Goal: Navigation & Orientation: Understand site structure

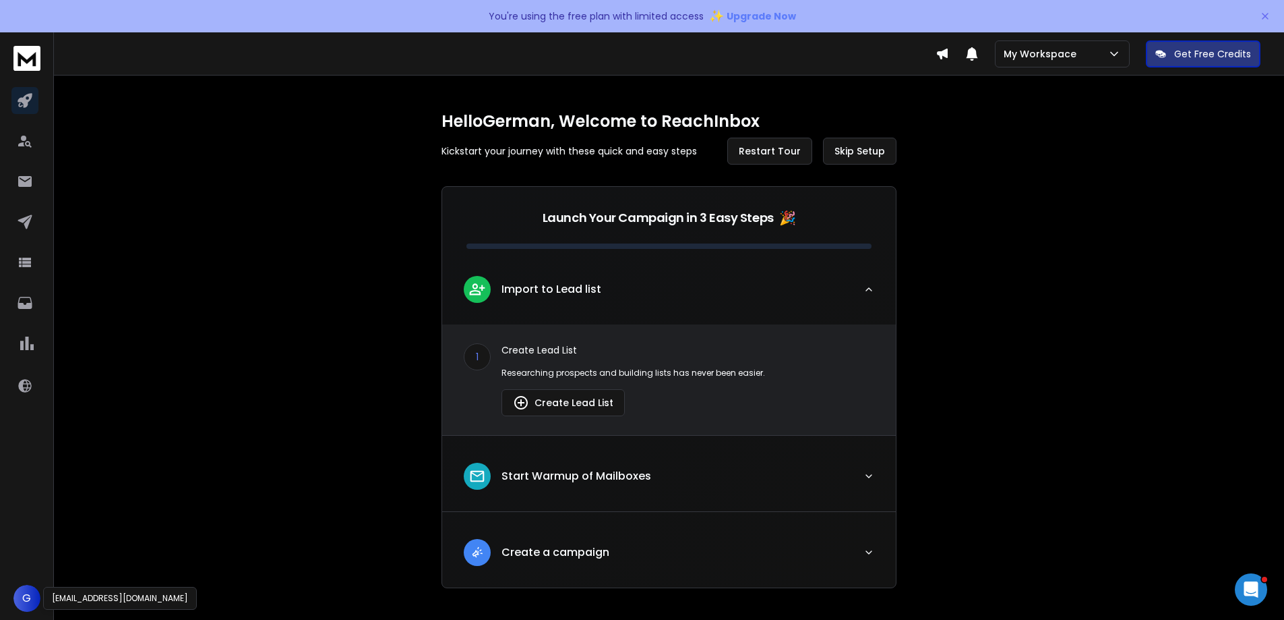
click at [28, 598] on span "G" at bounding box center [26, 597] width 27 height 27
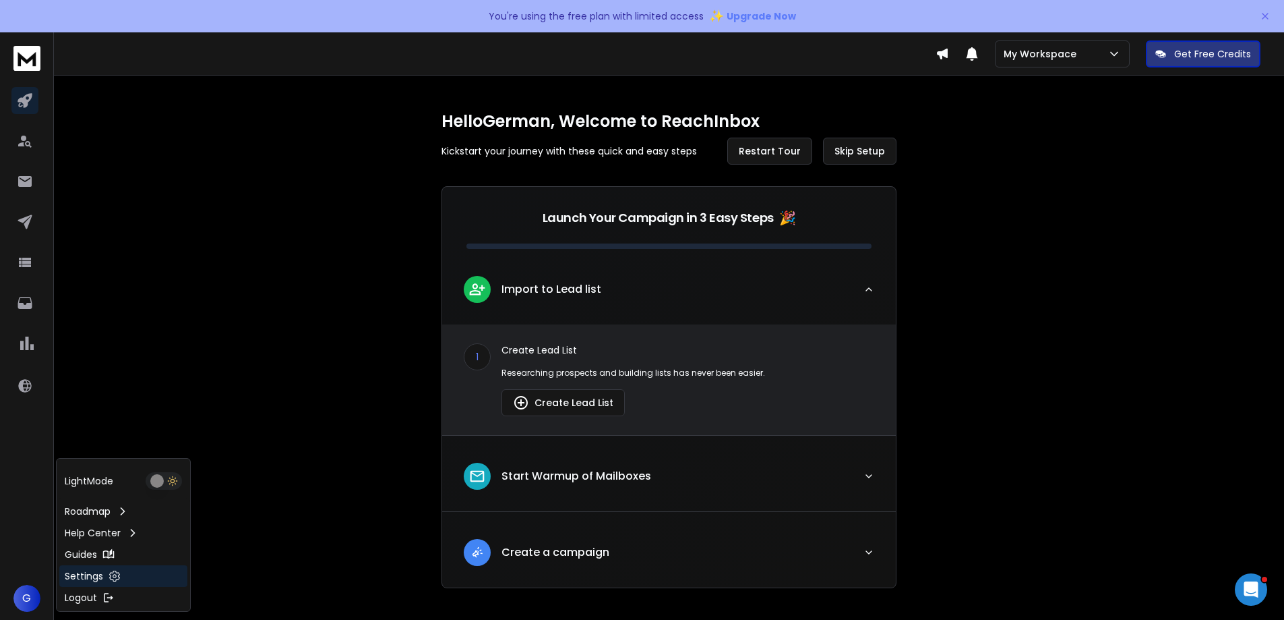
click at [92, 575] on p "Settings" at bounding box center [84, 575] width 38 height 13
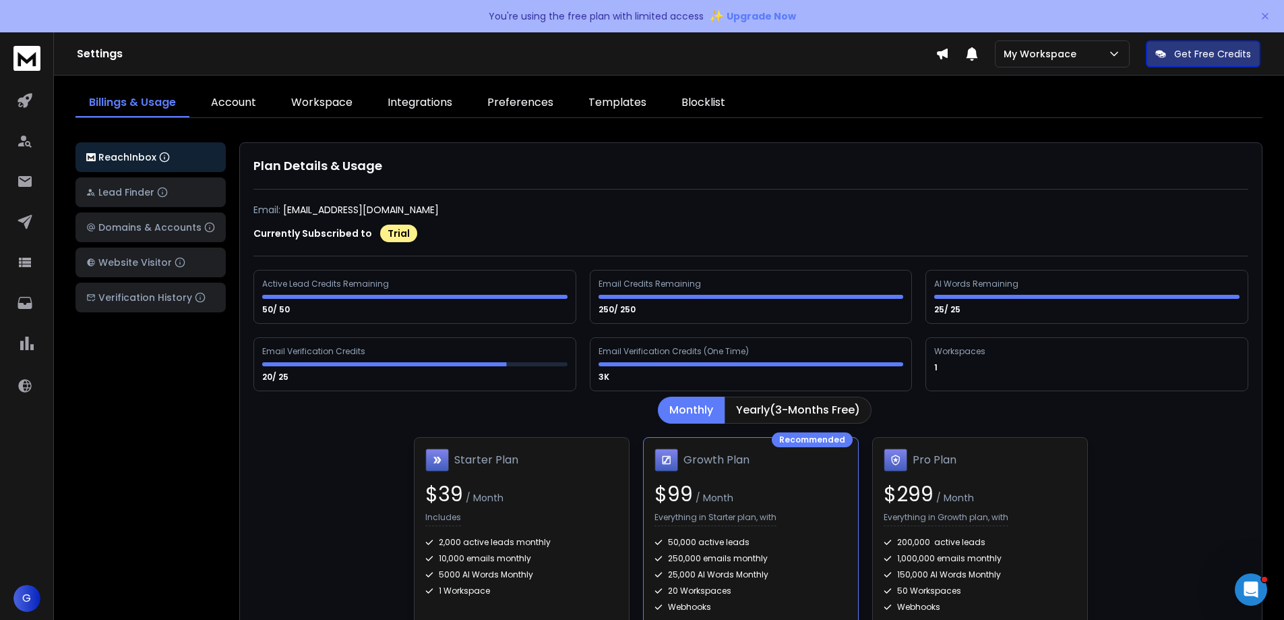
click at [1182, 53] on p "Get Free Credits" at bounding box center [1212, 53] width 77 height 13
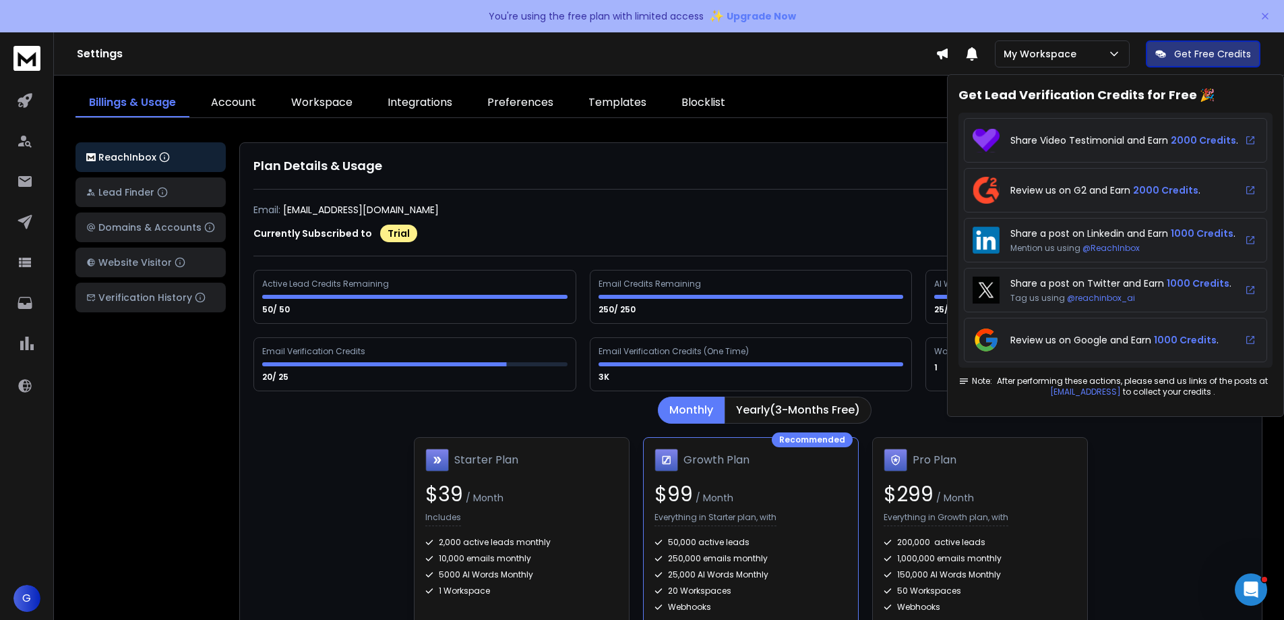
click at [233, 108] on link "Account" at bounding box center [234, 103] width 72 height 28
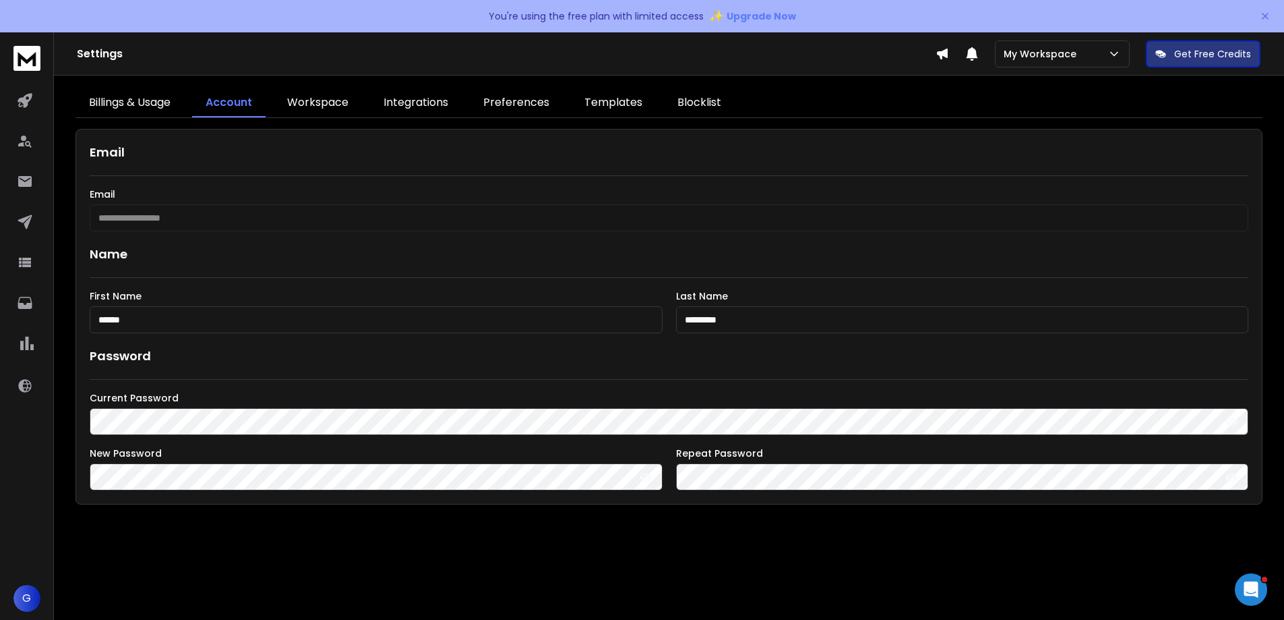
click at [299, 109] on link "Workspace" at bounding box center [318, 103] width 88 height 28
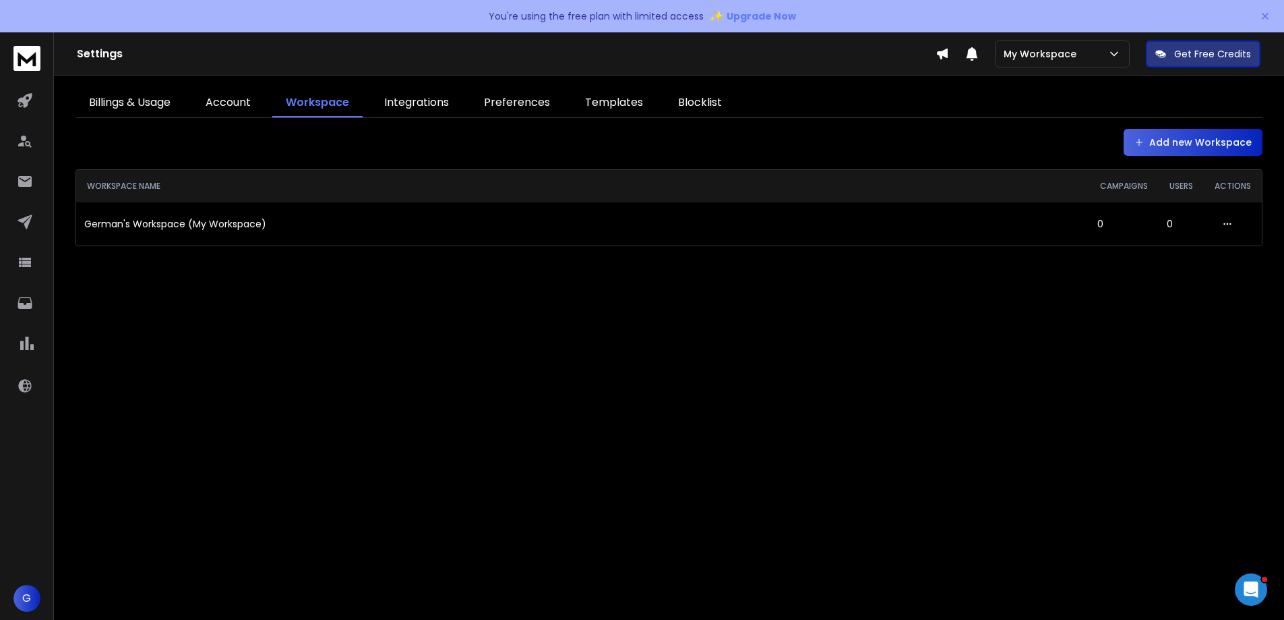
click at [411, 107] on link "Integrations" at bounding box center [417, 103] width 92 height 28
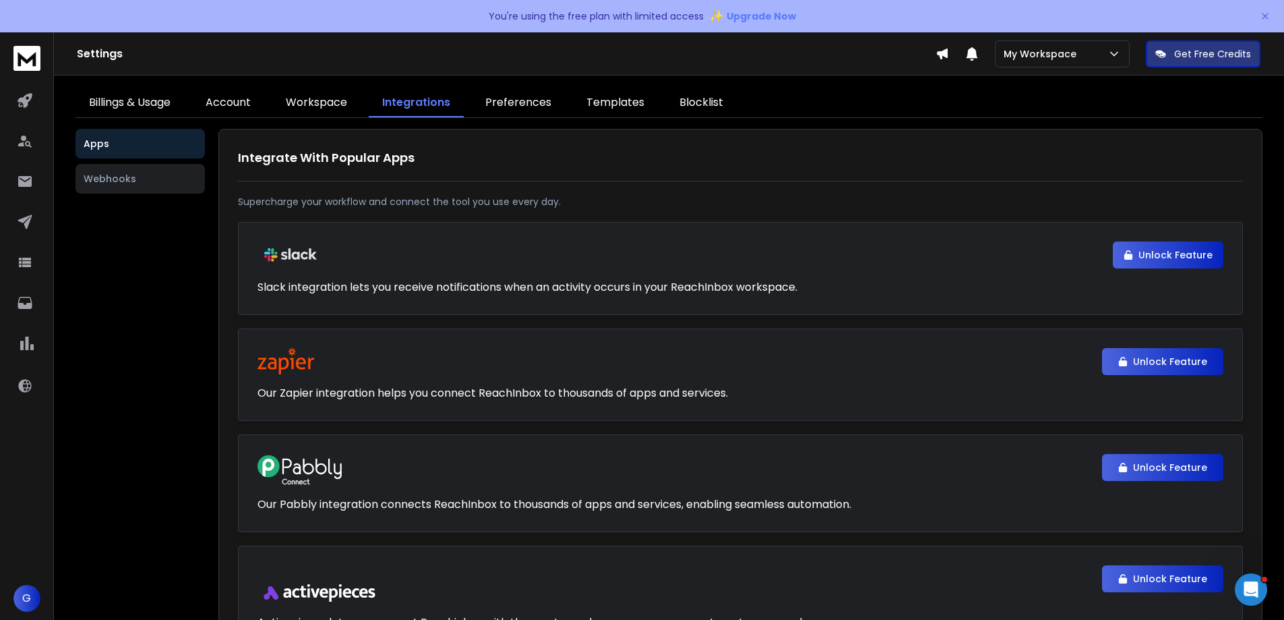
click at [504, 105] on link "Preferences" at bounding box center [518, 103] width 93 height 28
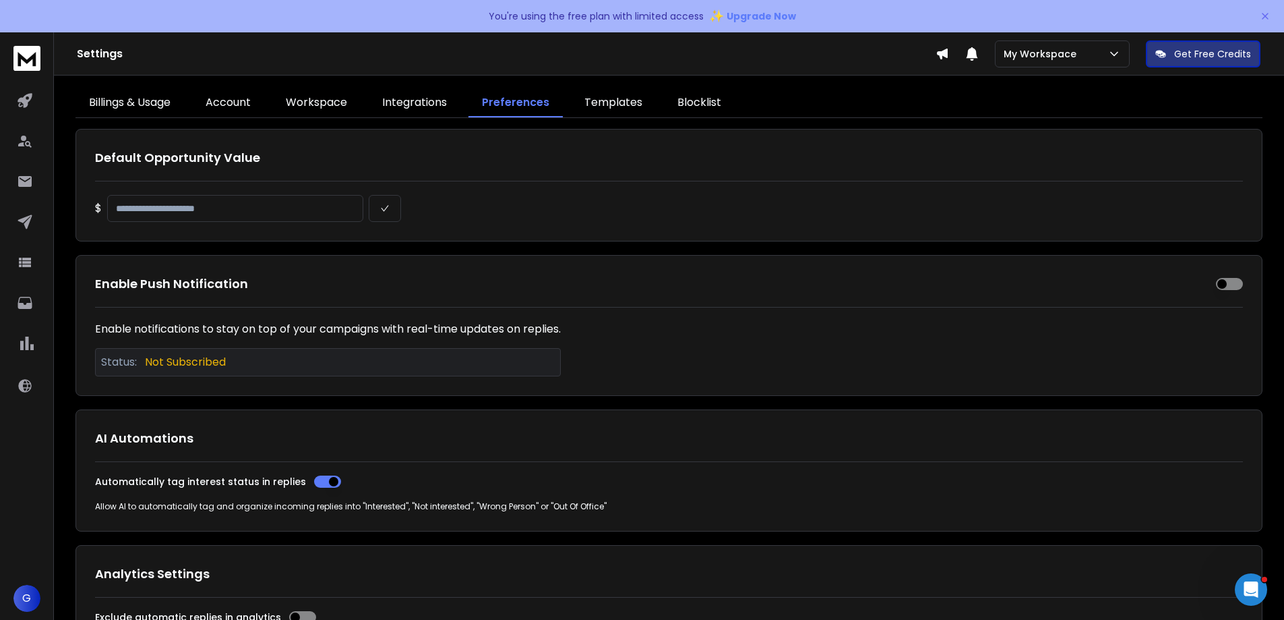
click at [600, 104] on link "Templates" at bounding box center [613, 103] width 85 height 28
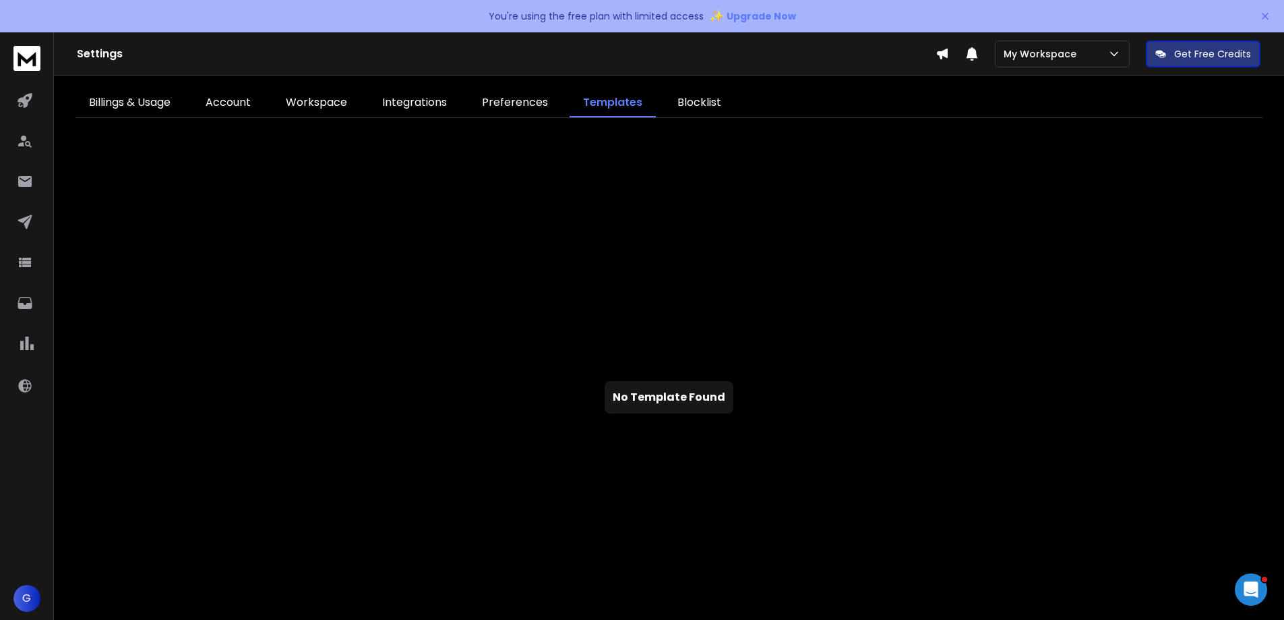
click at [694, 102] on link "Blocklist" at bounding box center [699, 103] width 71 height 28
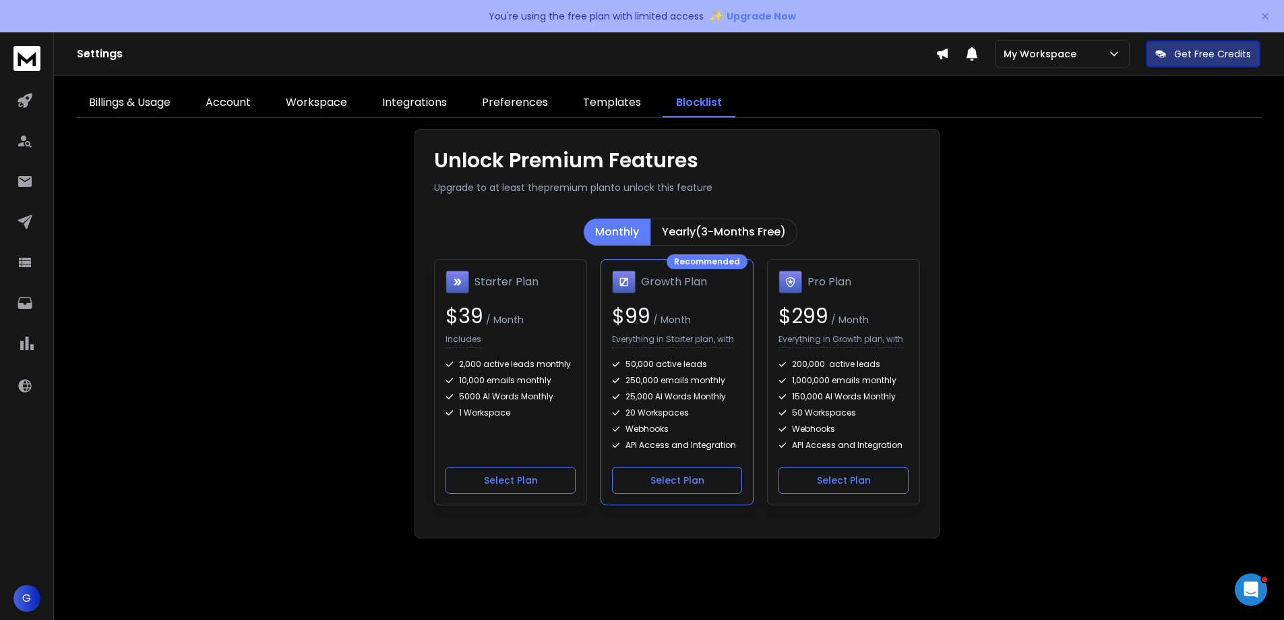
click at [135, 106] on link "Billings & Usage" at bounding box center [130, 103] width 109 height 28
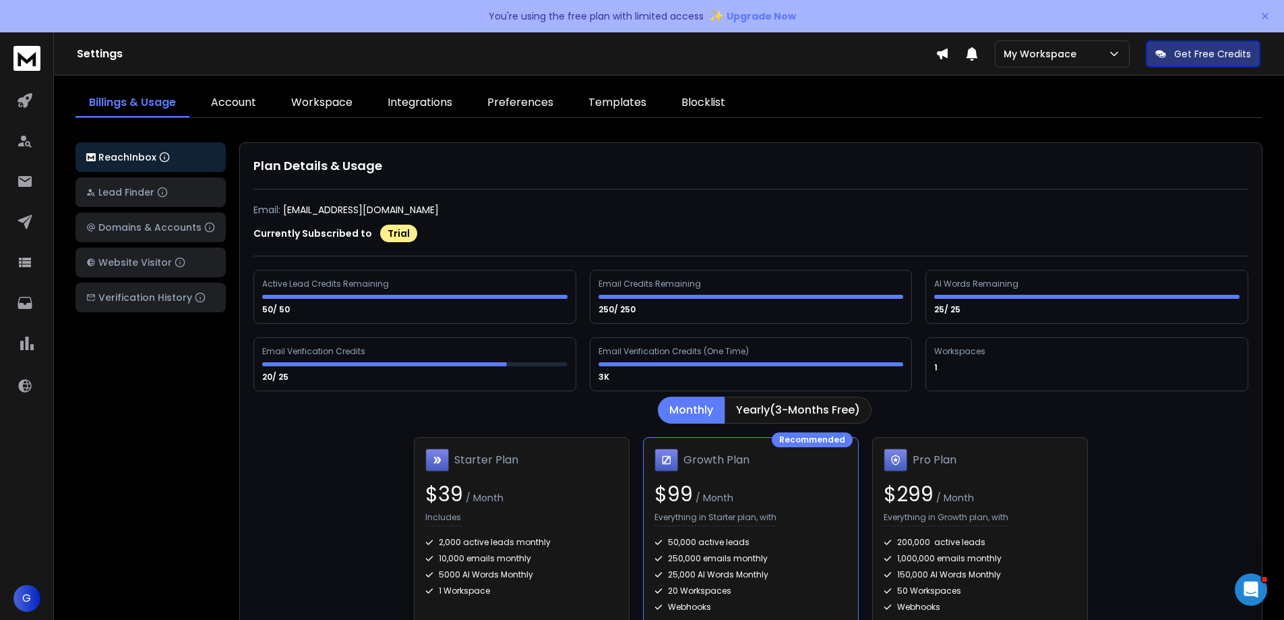
click at [1203, 59] on p "Get Free Credits" at bounding box center [1212, 53] width 77 height 13
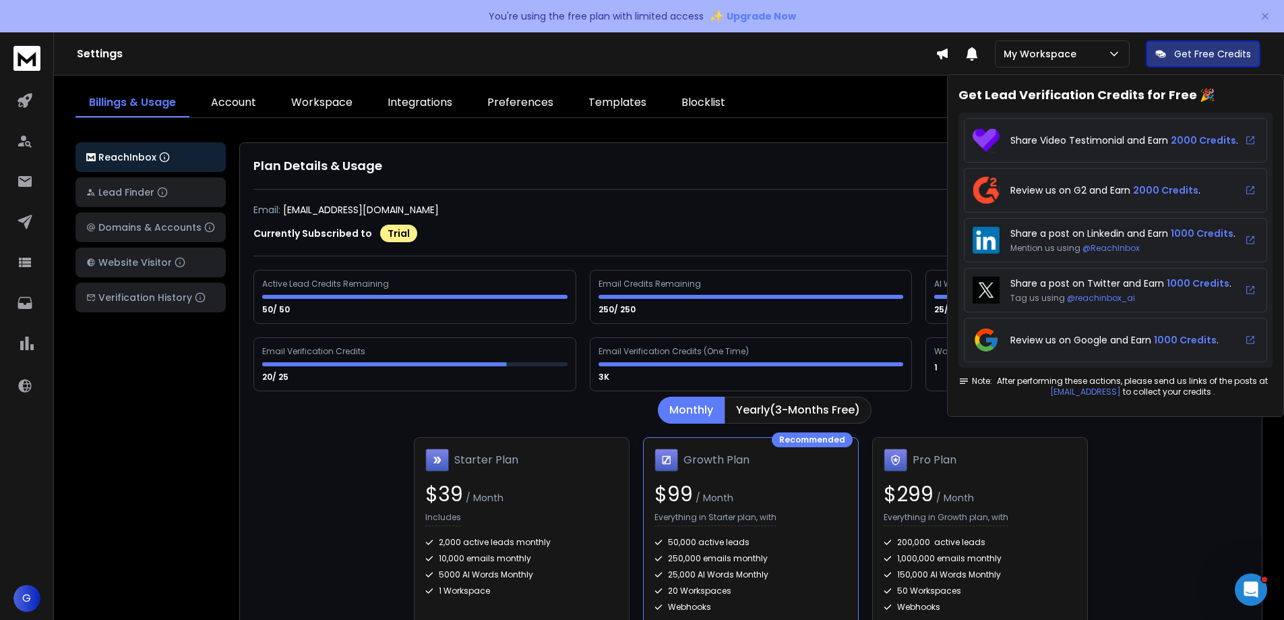
click at [839, 53] on h1 "Settings" at bounding box center [506, 54] width 859 height 16
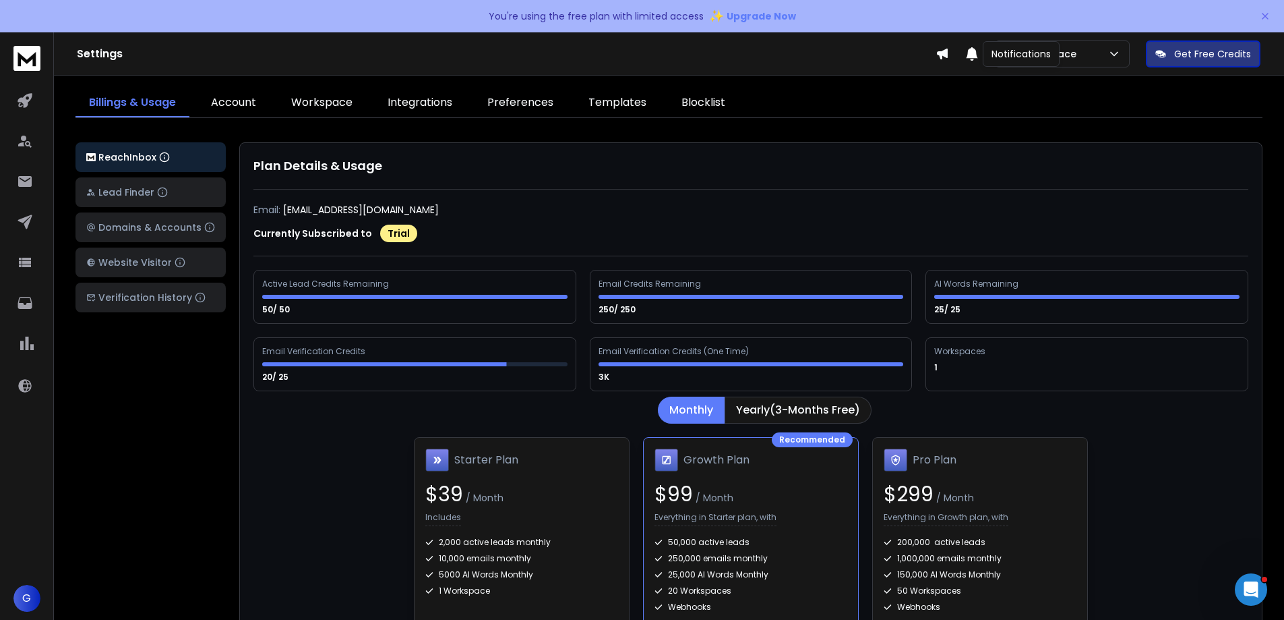
click at [1053, 51] on div "Notifications" at bounding box center [1021, 54] width 77 height 26
click at [1266, 17] on icon "Close notification" at bounding box center [1265, 15] width 5 height 5
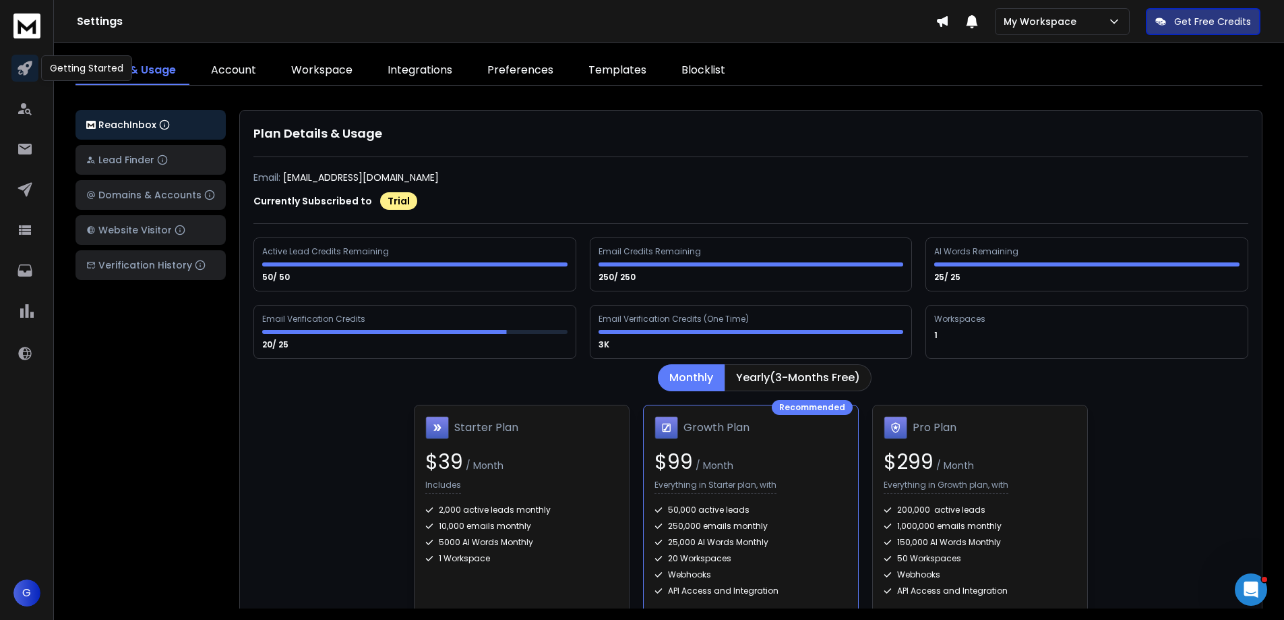
click at [21, 69] on icon at bounding box center [25, 68] width 15 height 15
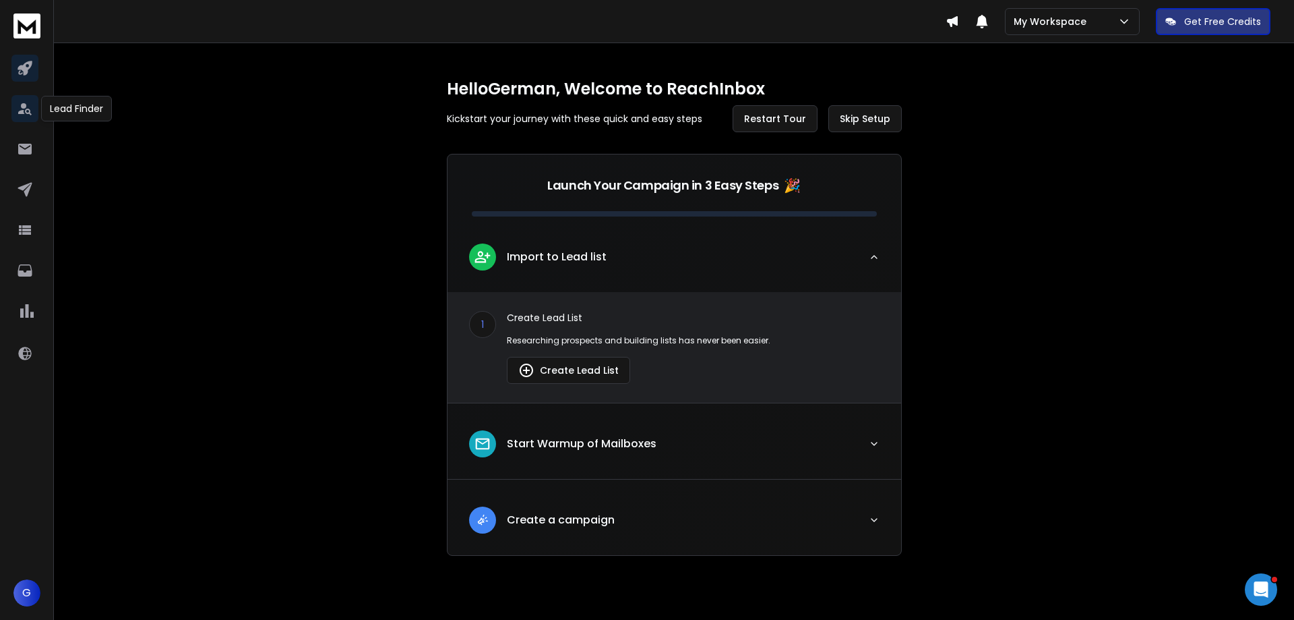
click at [26, 111] on icon at bounding box center [24, 112] width 13 height 7
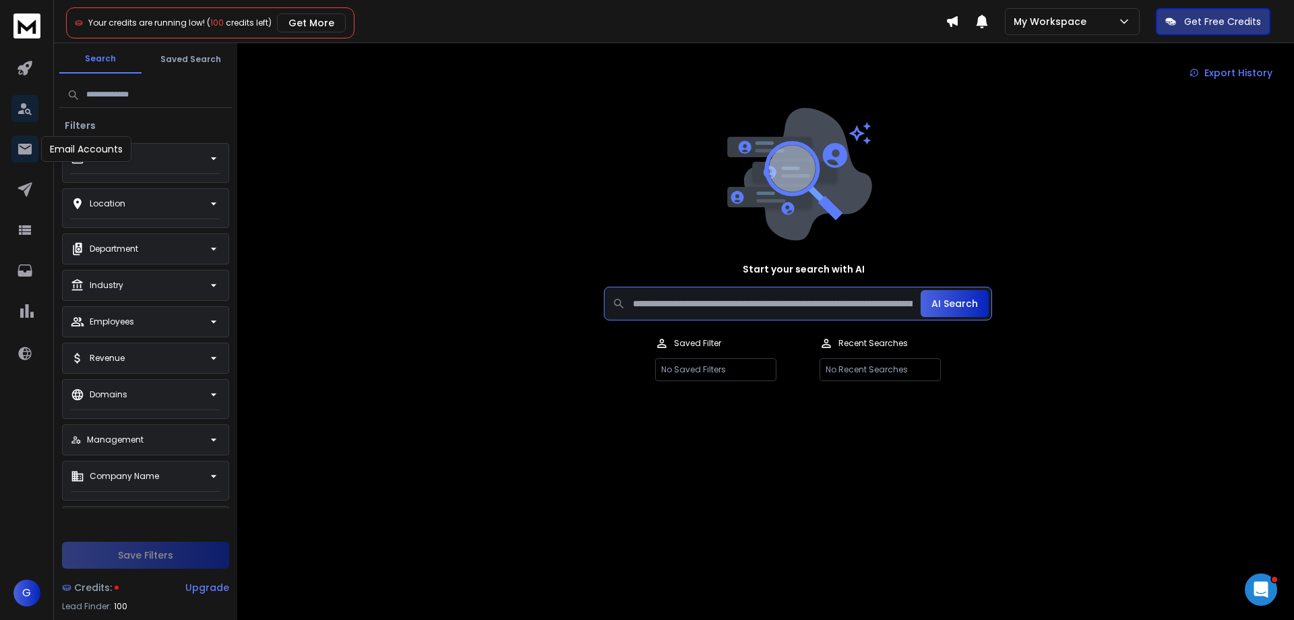
click at [27, 148] on icon at bounding box center [24, 149] width 13 height 11
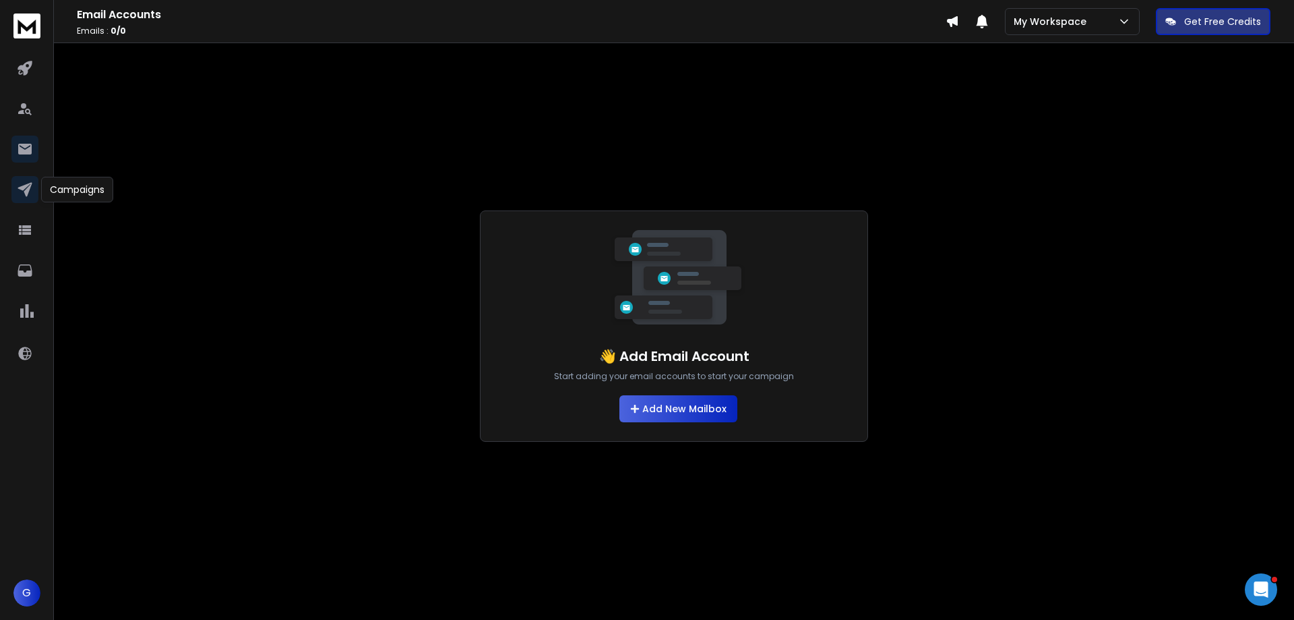
click at [24, 185] on icon at bounding box center [25, 189] width 14 height 14
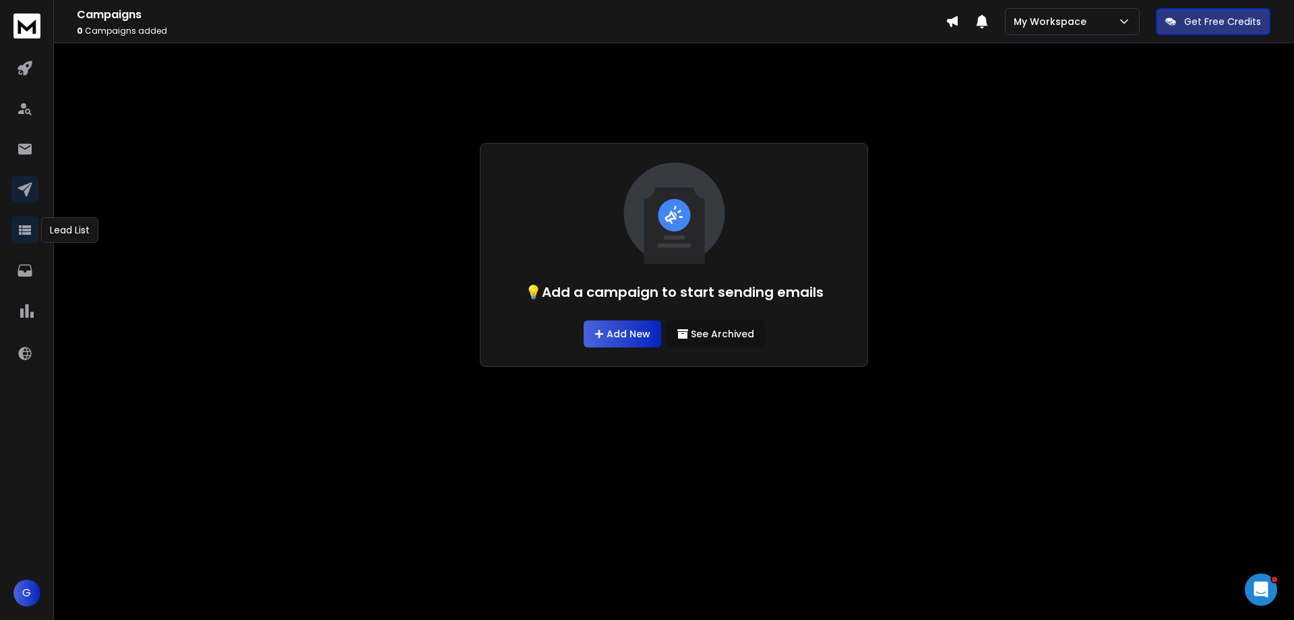
click at [26, 223] on icon at bounding box center [25, 230] width 16 height 16
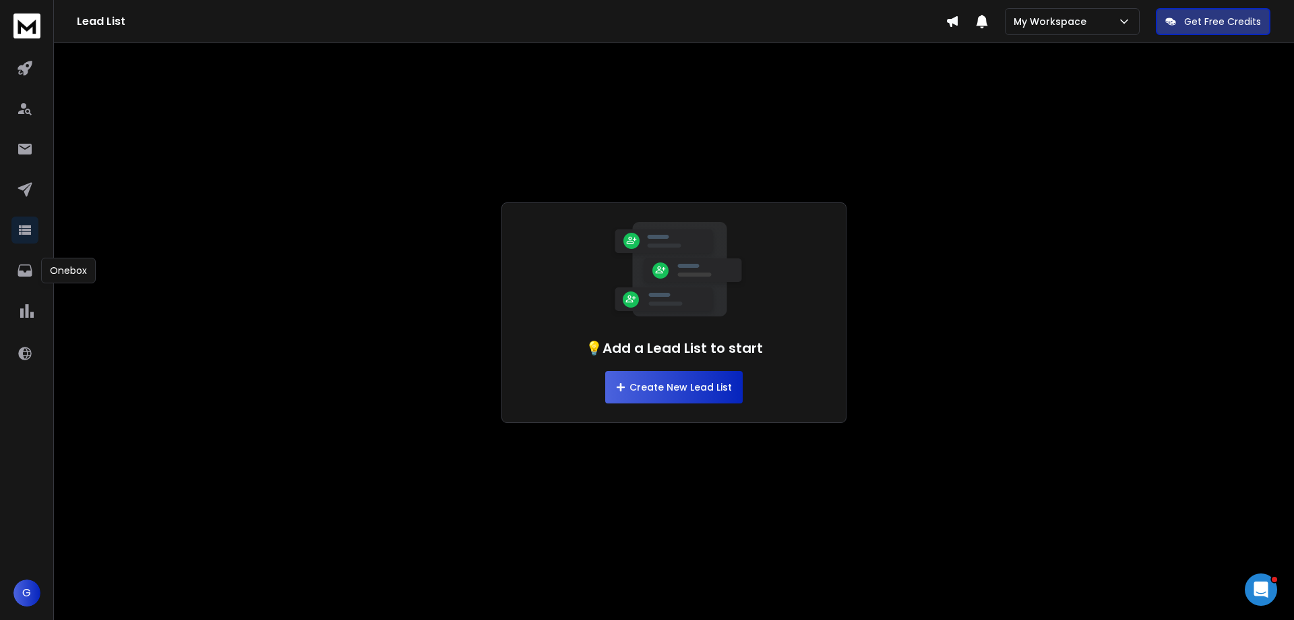
click at [29, 287] on div at bounding box center [26, 273] width 31 height 32
click at [27, 276] on icon at bounding box center [25, 270] width 14 height 12
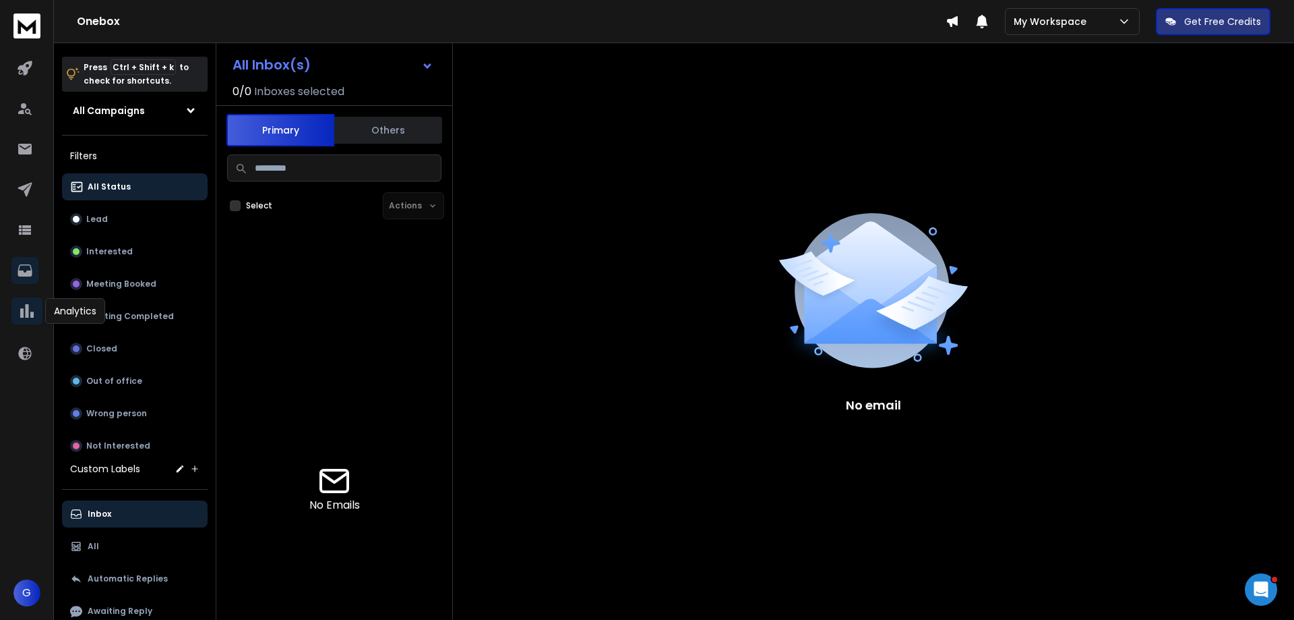
click at [18, 304] on icon at bounding box center [27, 311] width 20 height 20
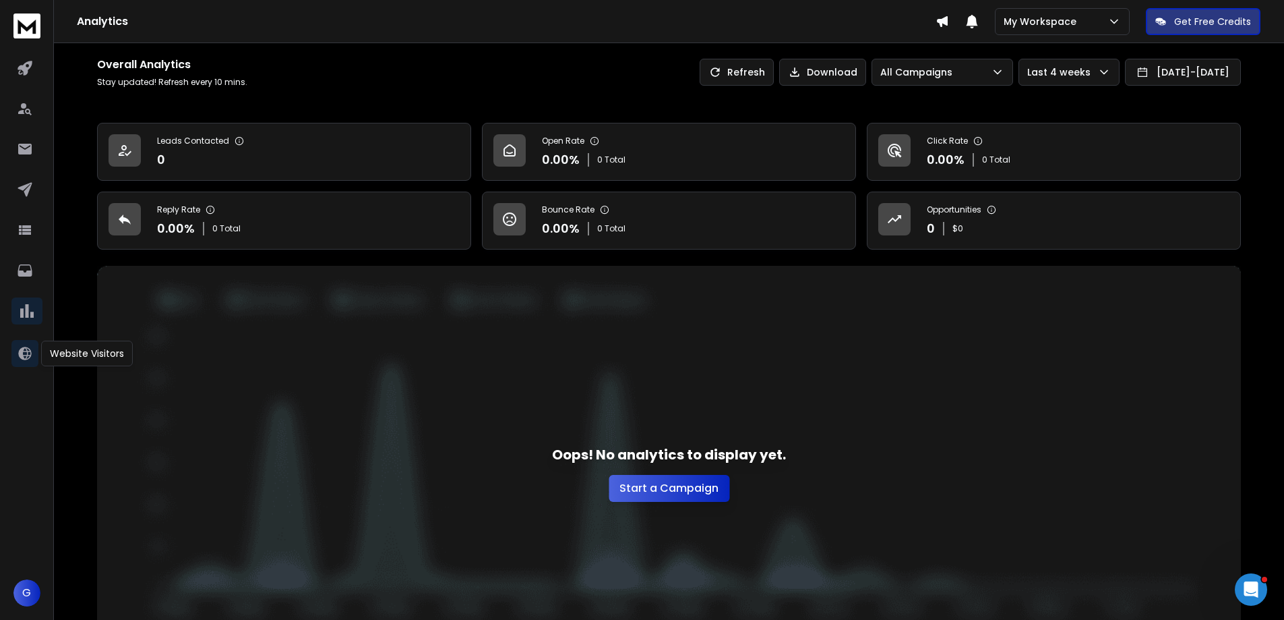
click at [23, 362] on link at bounding box center [24, 353] width 27 height 27
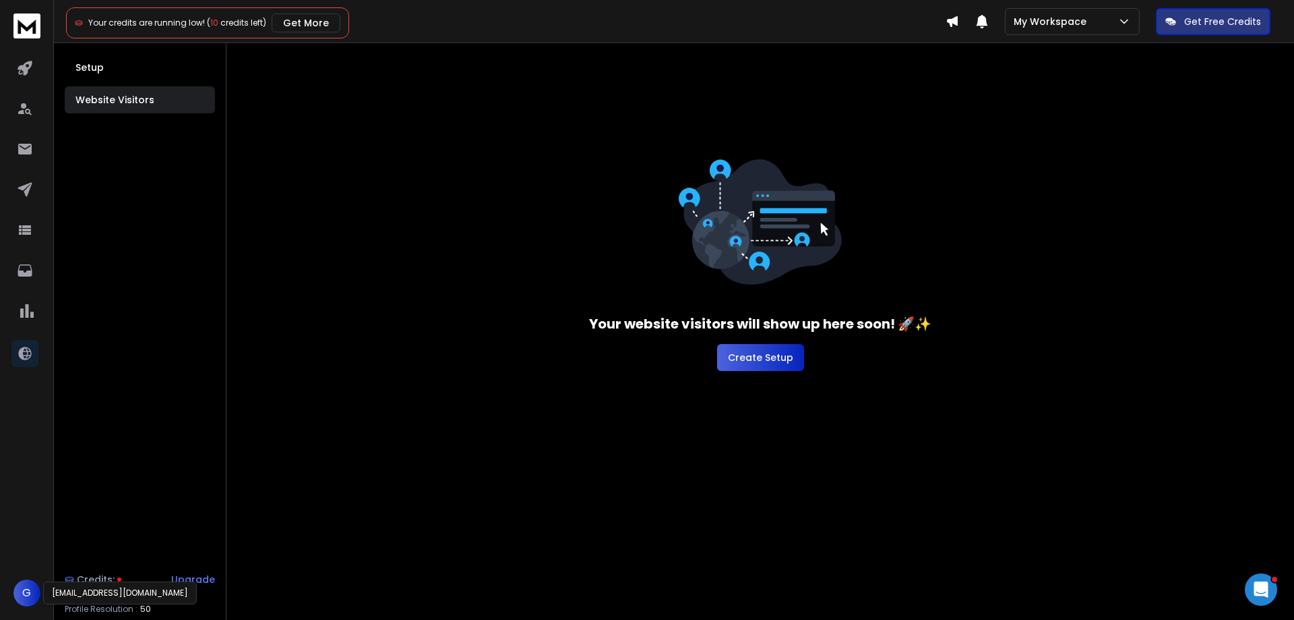
click at [28, 586] on span "G" at bounding box center [26, 592] width 27 height 27
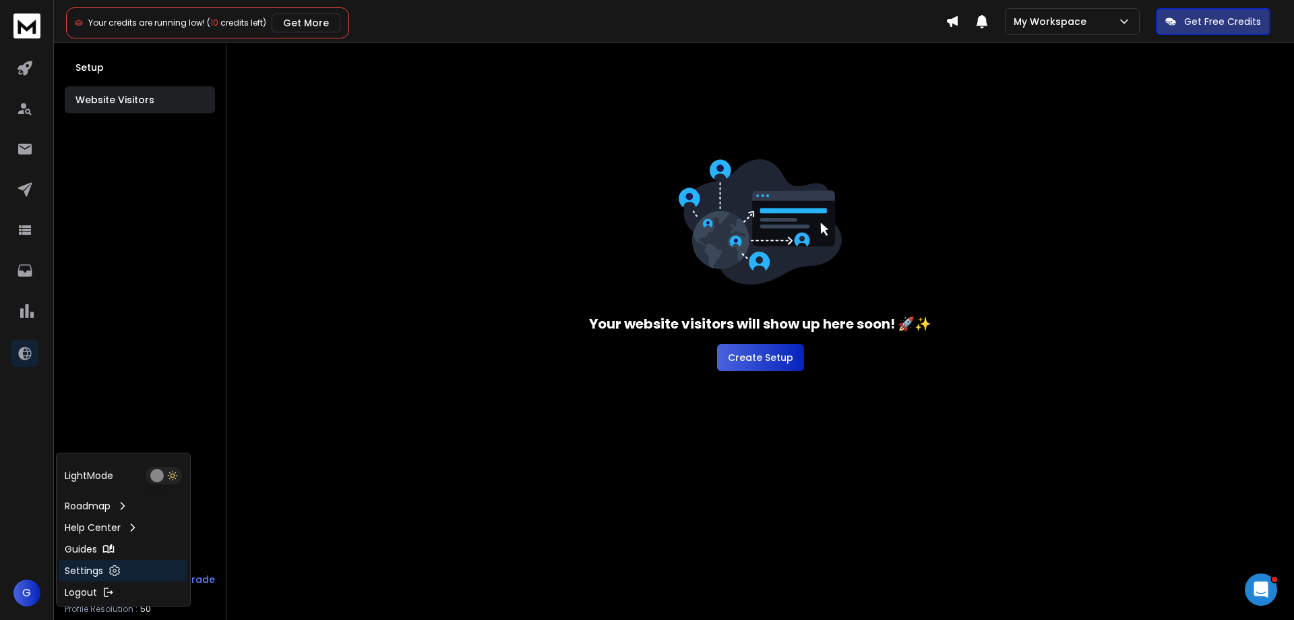
click at [91, 568] on p "Settings" at bounding box center [84, 570] width 38 height 13
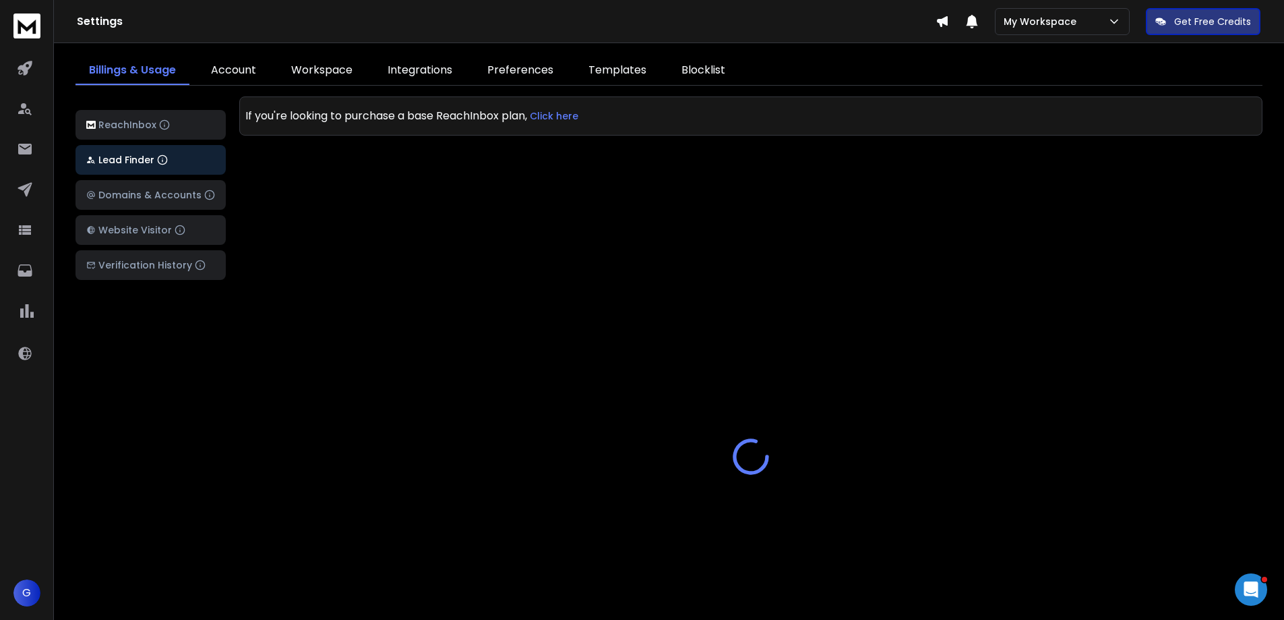
click at [125, 160] on button "Lead Finder" at bounding box center [151, 160] width 150 height 30
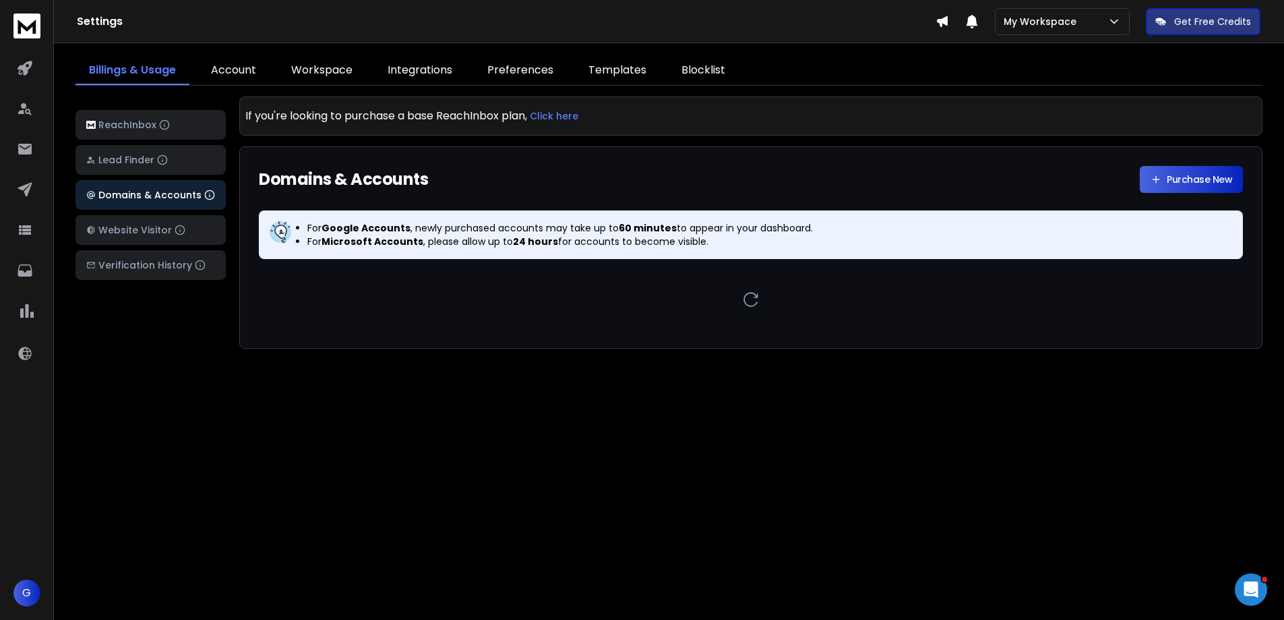
click at [125, 194] on button "Domains & Accounts" at bounding box center [151, 195] width 150 height 30
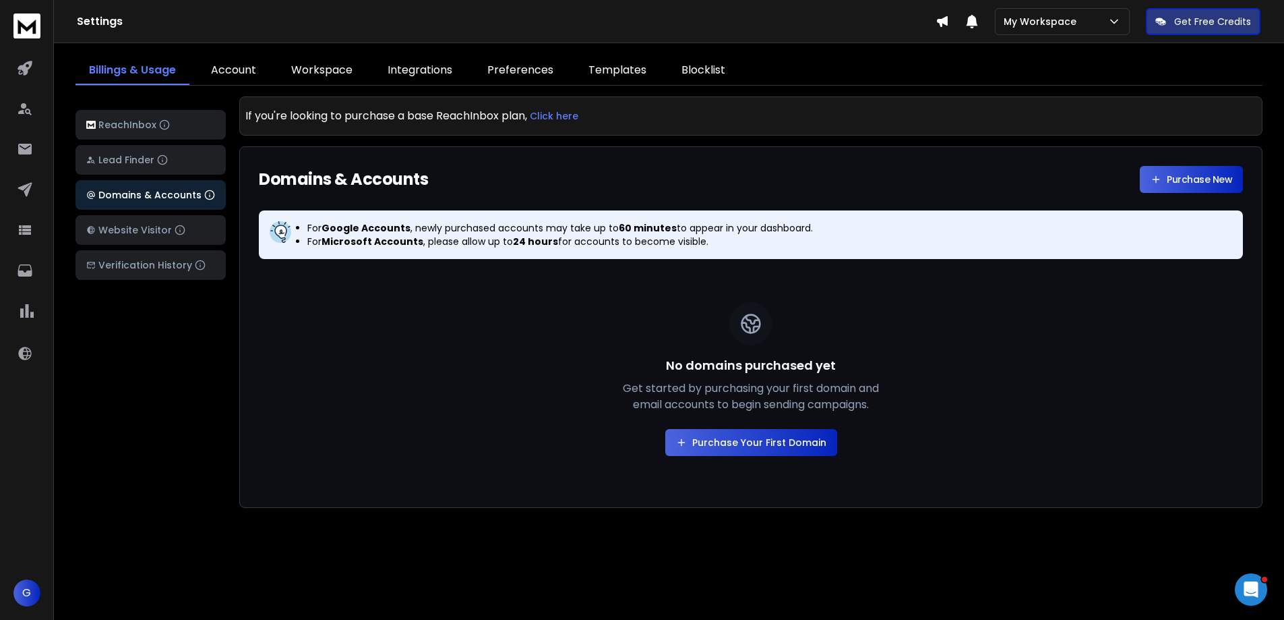
click at [125, 228] on button "Website Visitor" at bounding box center [151, 230] width 150 height 30
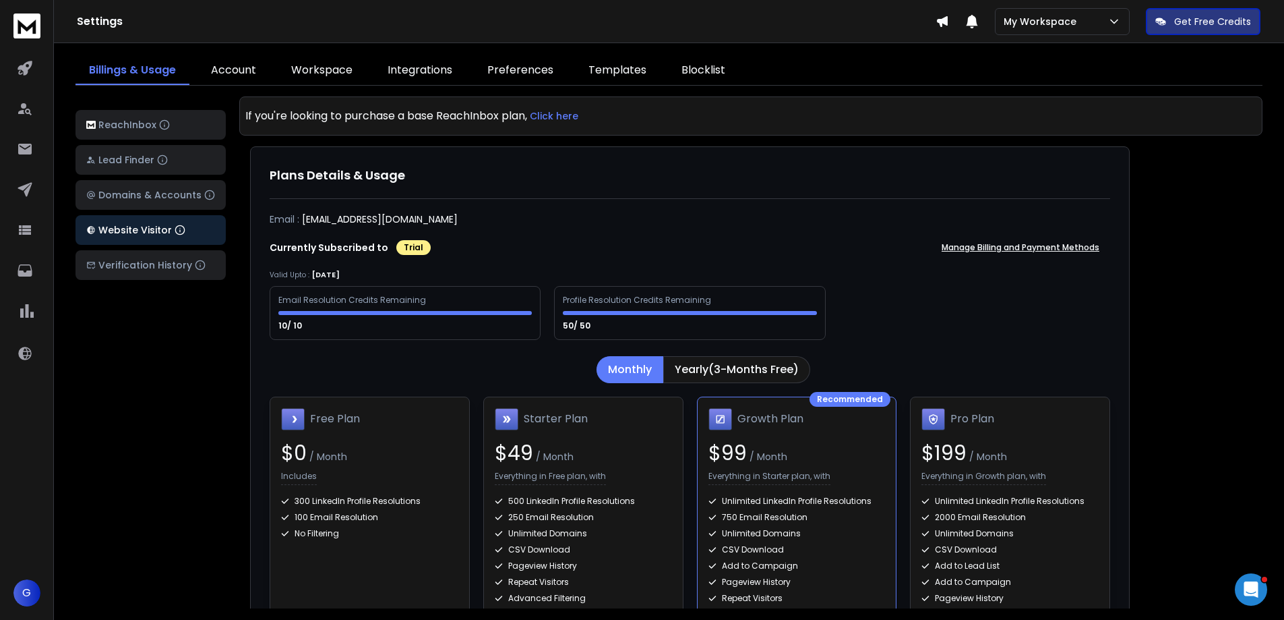
click at [126, 272] on button "Verification History" at bounding box center [151, 265] width 150 height 30
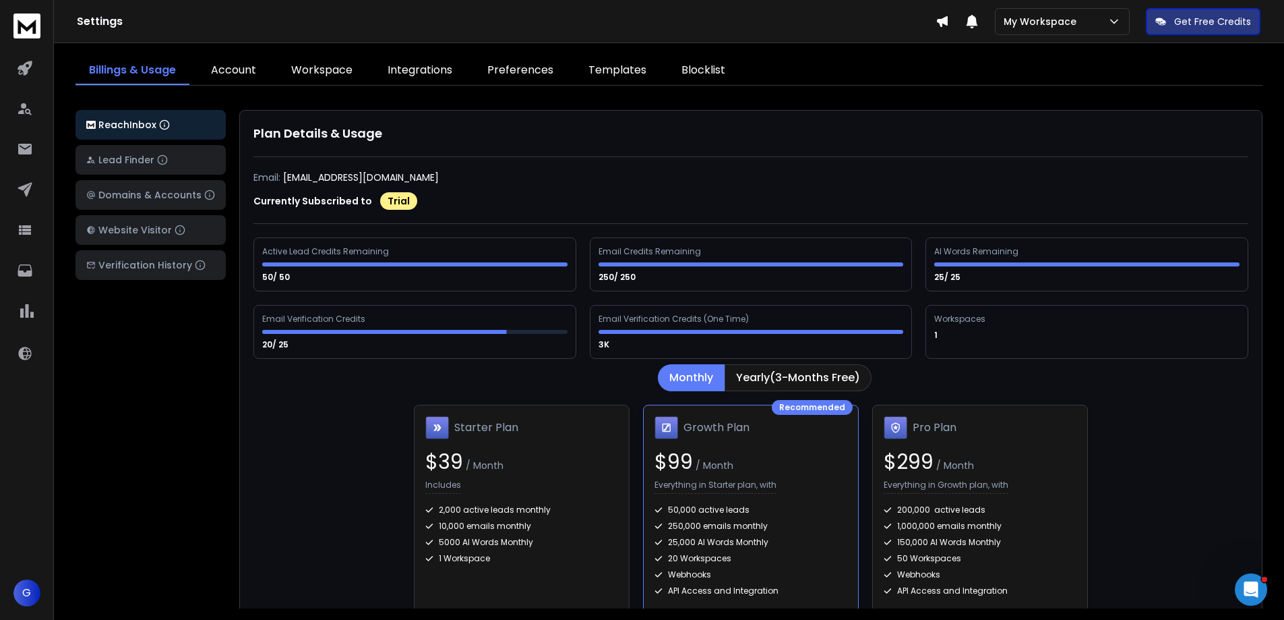
click at [125, 119] on button "ReachInbox" at bounding box center [151, 125] width 150 height 30
